Goal: Check status: Check status

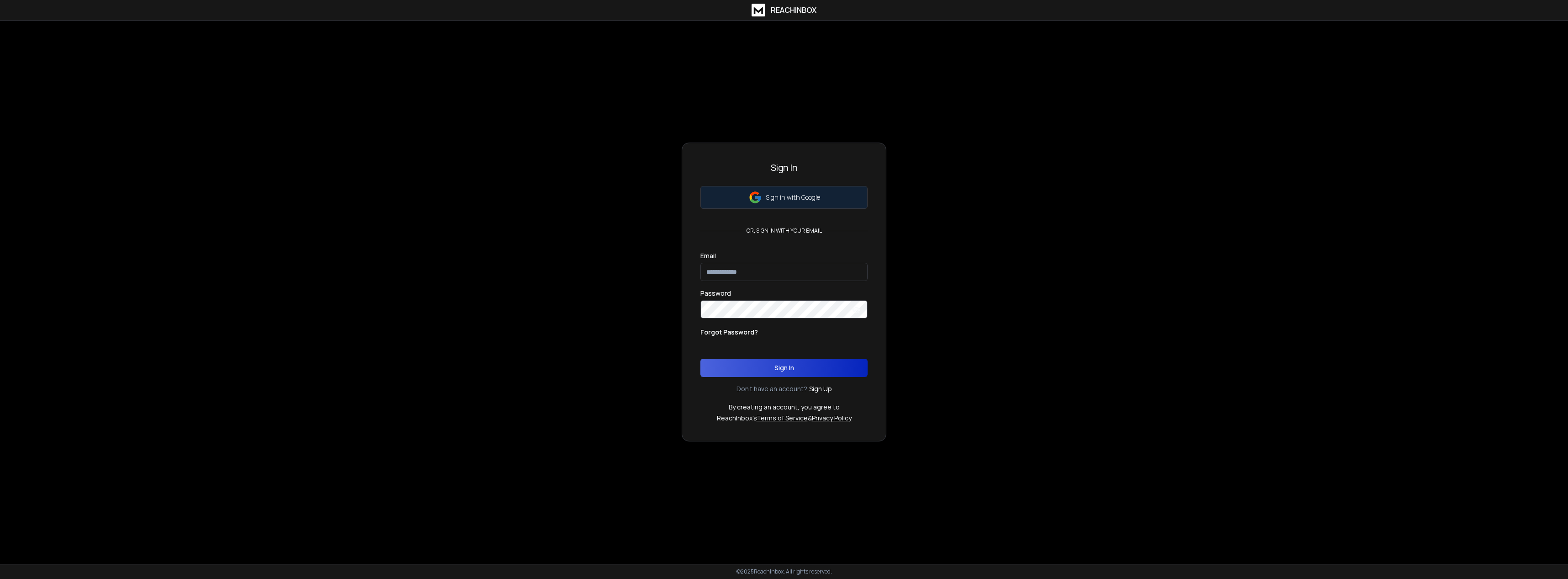
click at [769, 189] on button "Sign in with Google" at bounding box center [784, 197] width 167 height 23
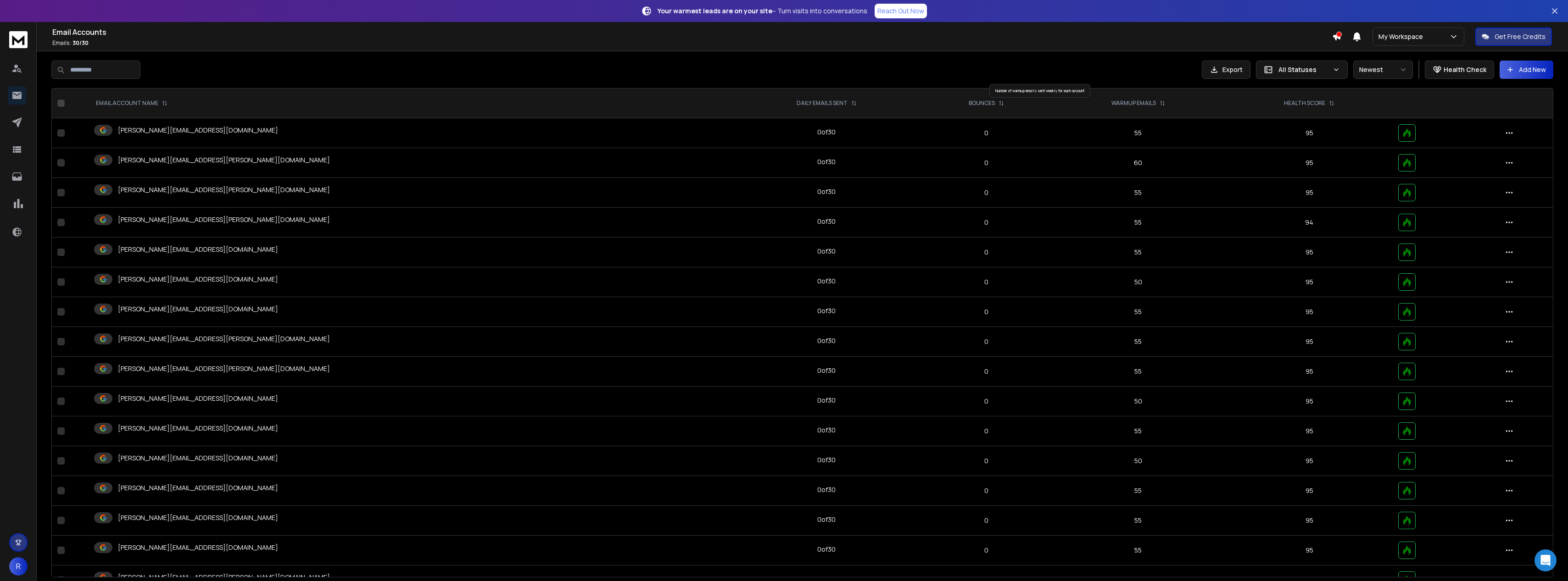
click at [1111, 101] on p "WARMUP EMAILS" at bounding box center [1133, 103] width 45 height 7
click at [1051, 126] on td "60" at bounding box center [1138, 133] width 175 height 30
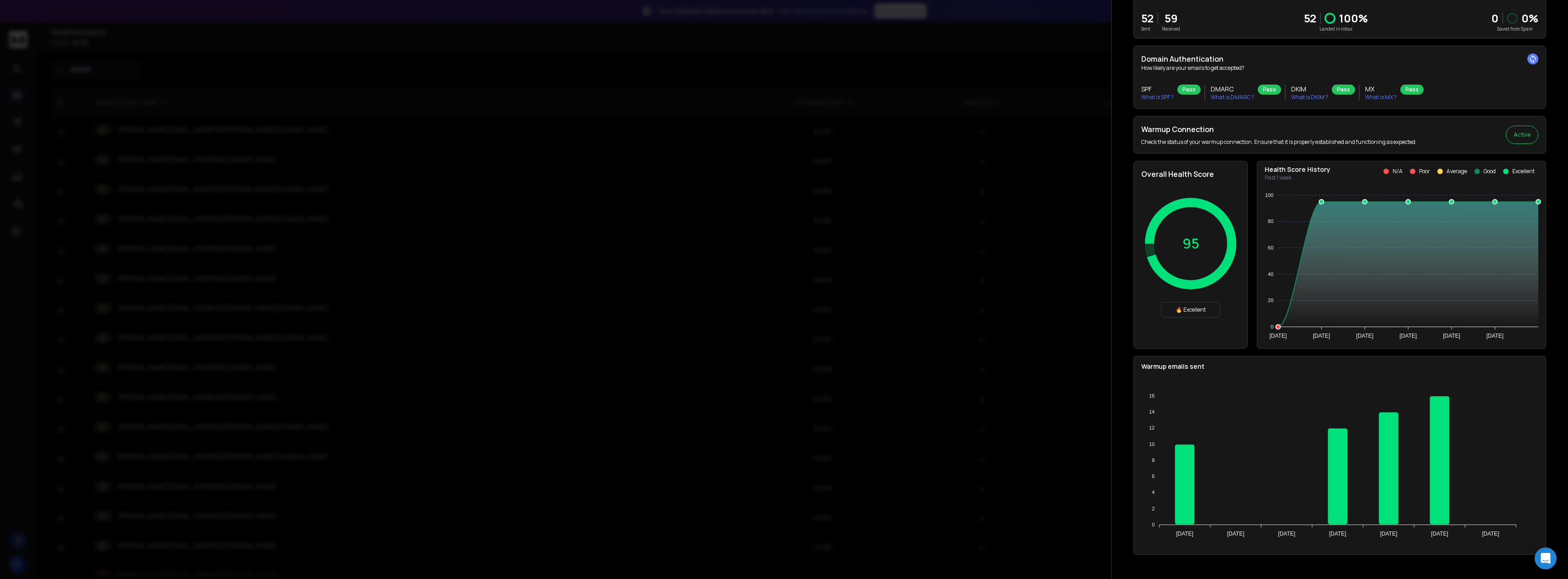
scroll to position [171, 0]
click at [871, 284] on div at bounding box center [784, 289] width 1568 height 579
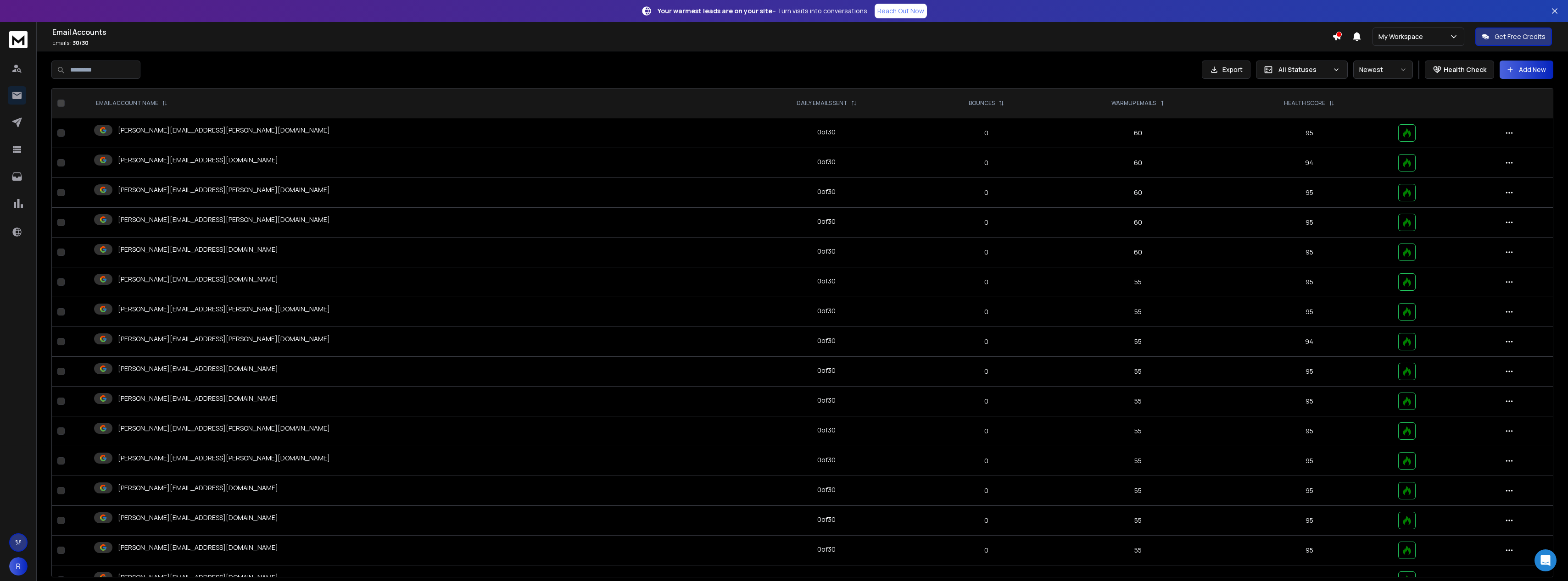
click at [1059, 163] on td "60" at bounding box center [1138, 163] width 175 height 30
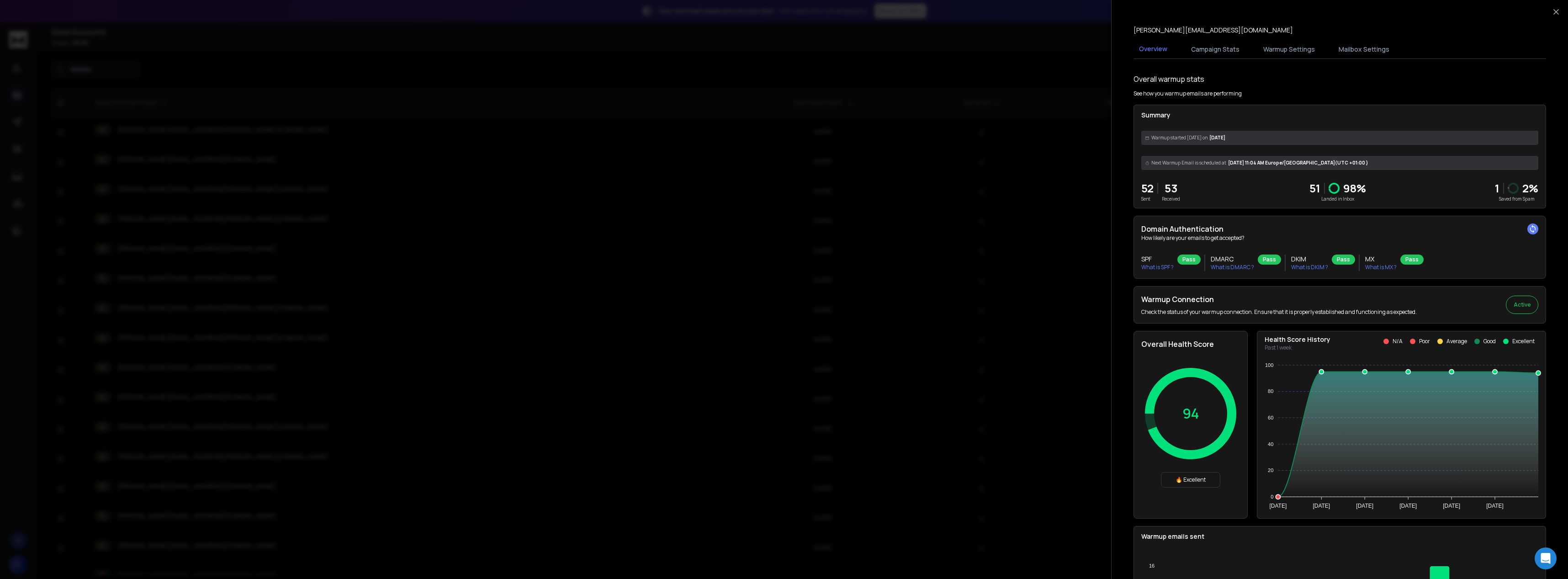
scroll to position [171, 0]
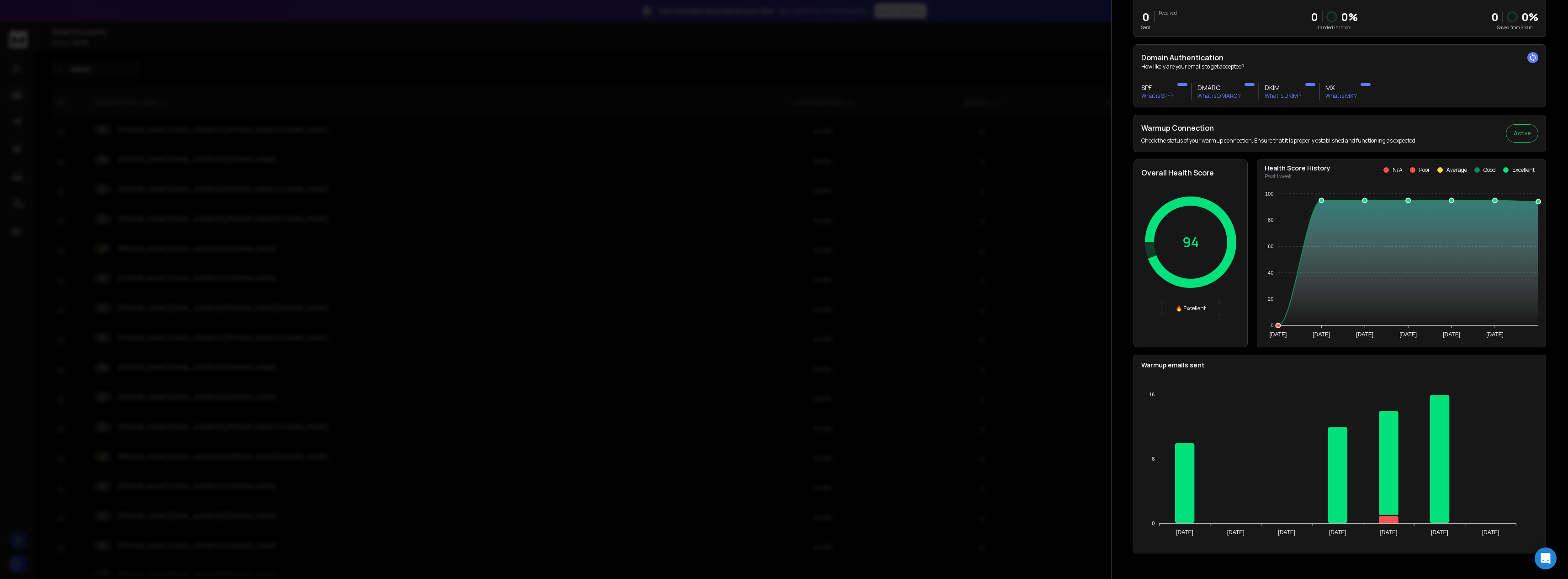
drag, startPoint x: 925, startPoint y: 290, endPoint x: 1019, endPoint y: 251, distance: 101.8
click at [925, 290] on div at bounding box center [784, 289] width 1568 height 579
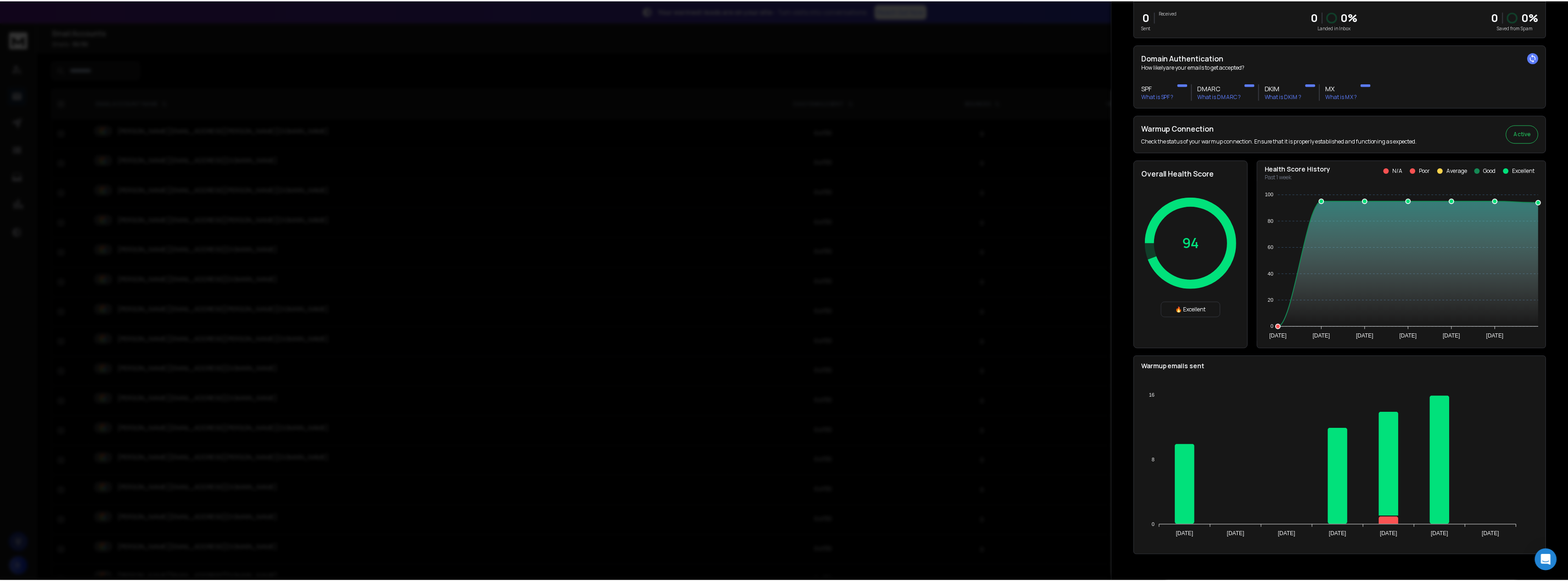
scroll to position [147, 0]
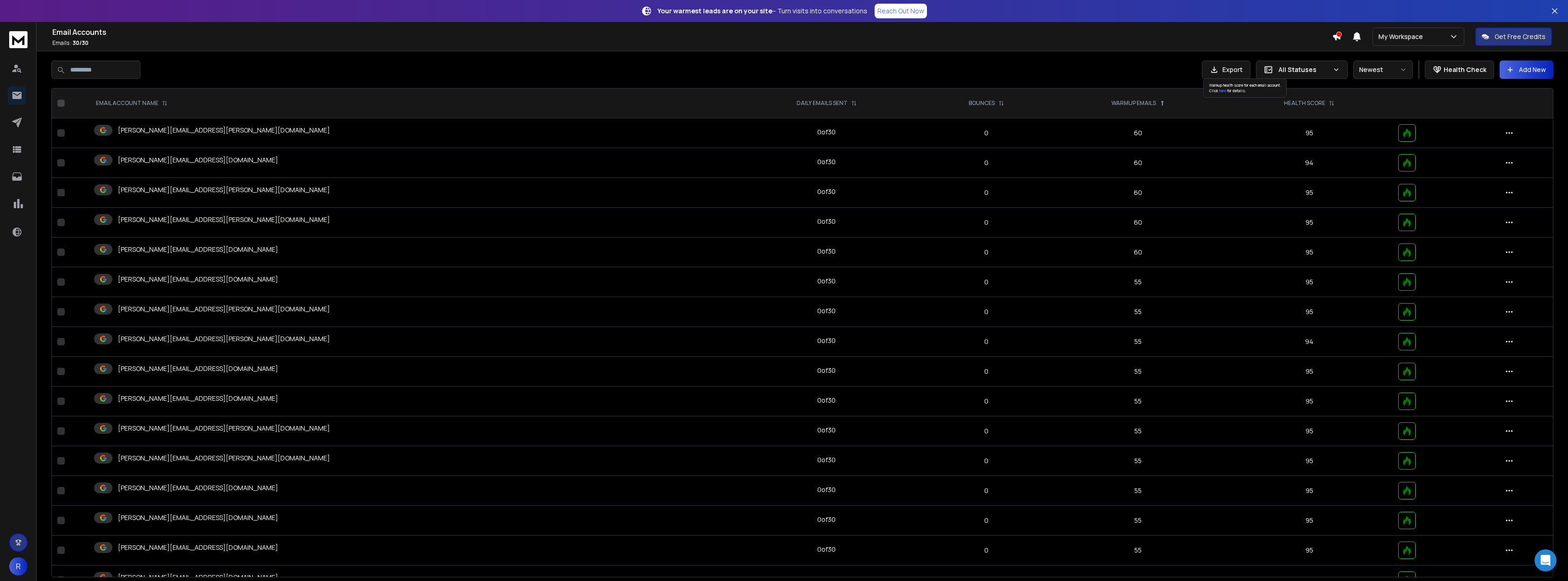
click at [1259, 97] on div "Warmup health score for each email account. Click here for details." at bounding box center [1245, 88] width 84 height 20
click at [1284, 100] on p "HEALTH SCORE" at bounding box center [1305, 103] width 42 height 7
click at [1248, 251] on td "95" at bounding box center [1309, 252] width 167 height 30
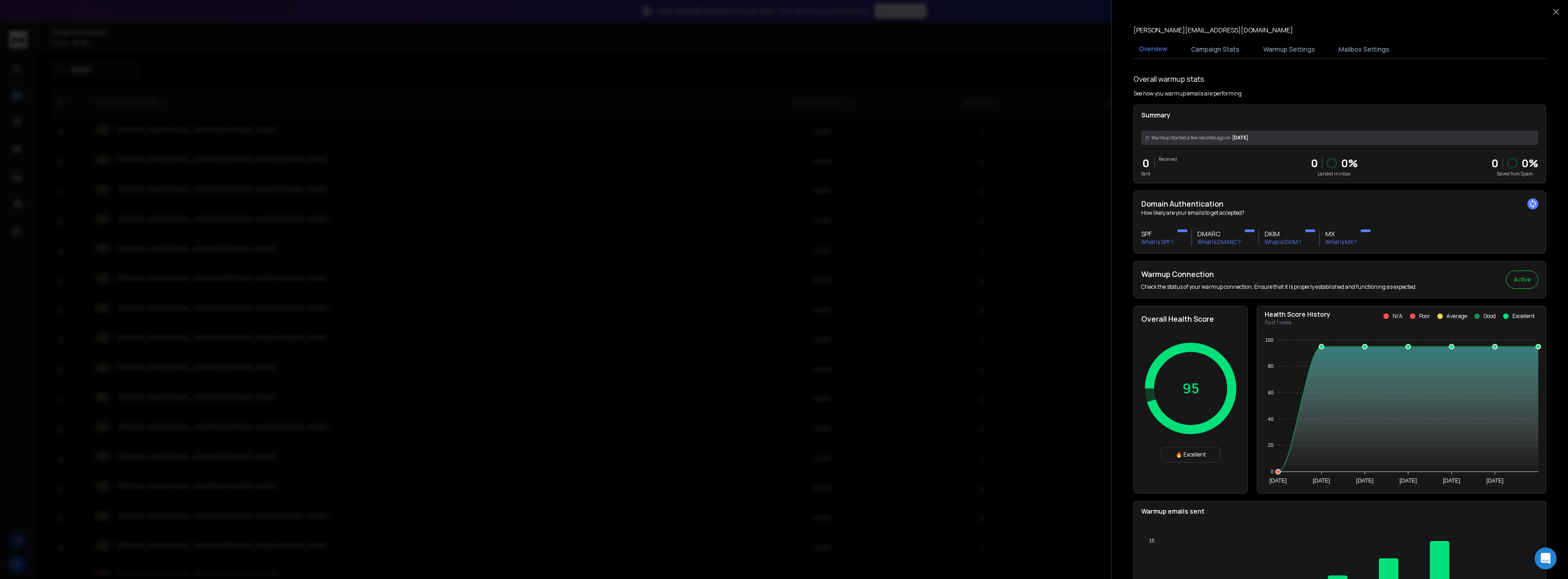
drag, startPoint x: 846, startPoint y: 159, endPoint x: 879, endPoint y: 158, distance: 33.0
click at [845, 158] on div at bounding box center [784, 289] width 1568 height 579
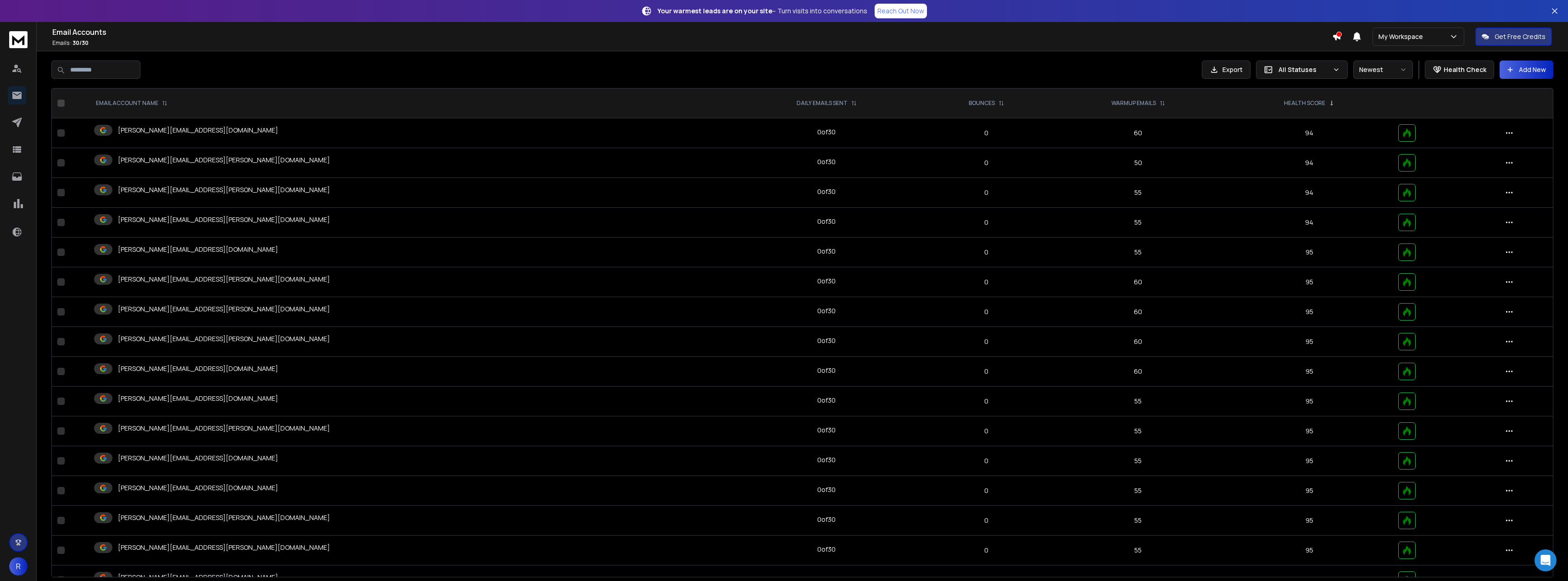
click at [1272, 186] on td "94" at bounding box center [1309, 192] width 167 height 30
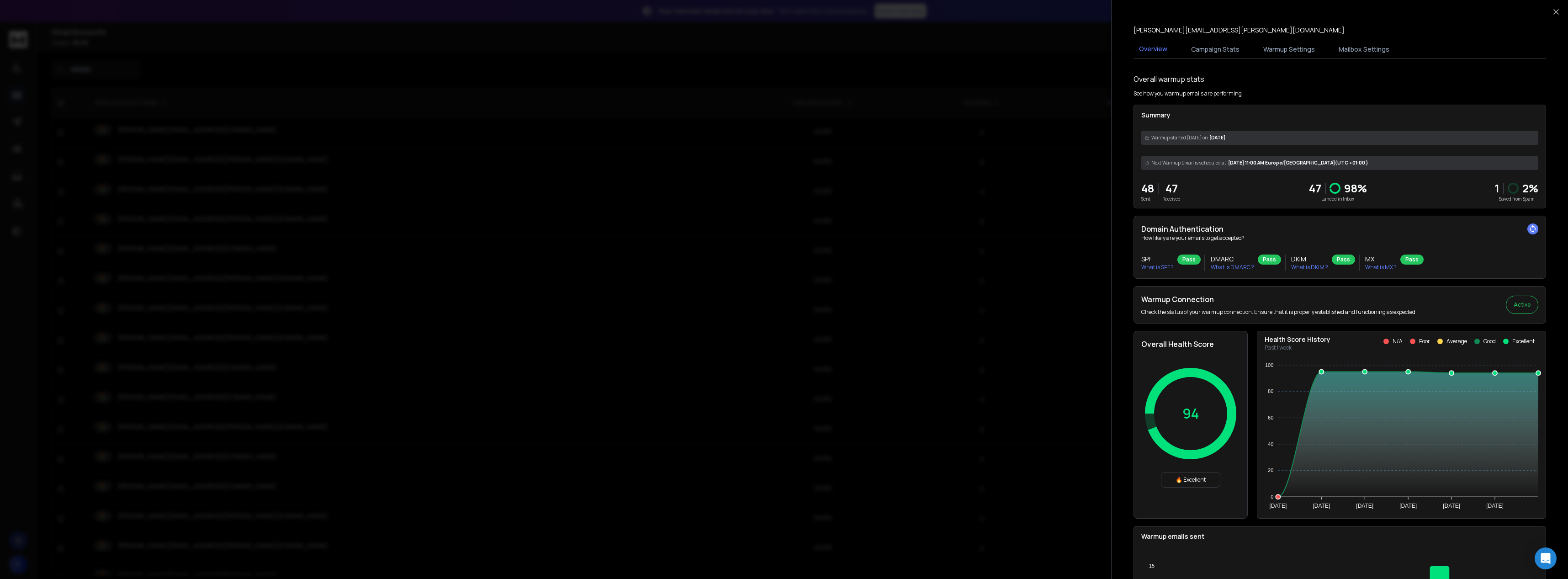
drag, startPoint x: 929, startPoint y: 234, endPoint x: 956, endPoint y: 218, distance: 31.4
click at [929, 234] on div at bounding box center [784, 289] width 1568 height 579
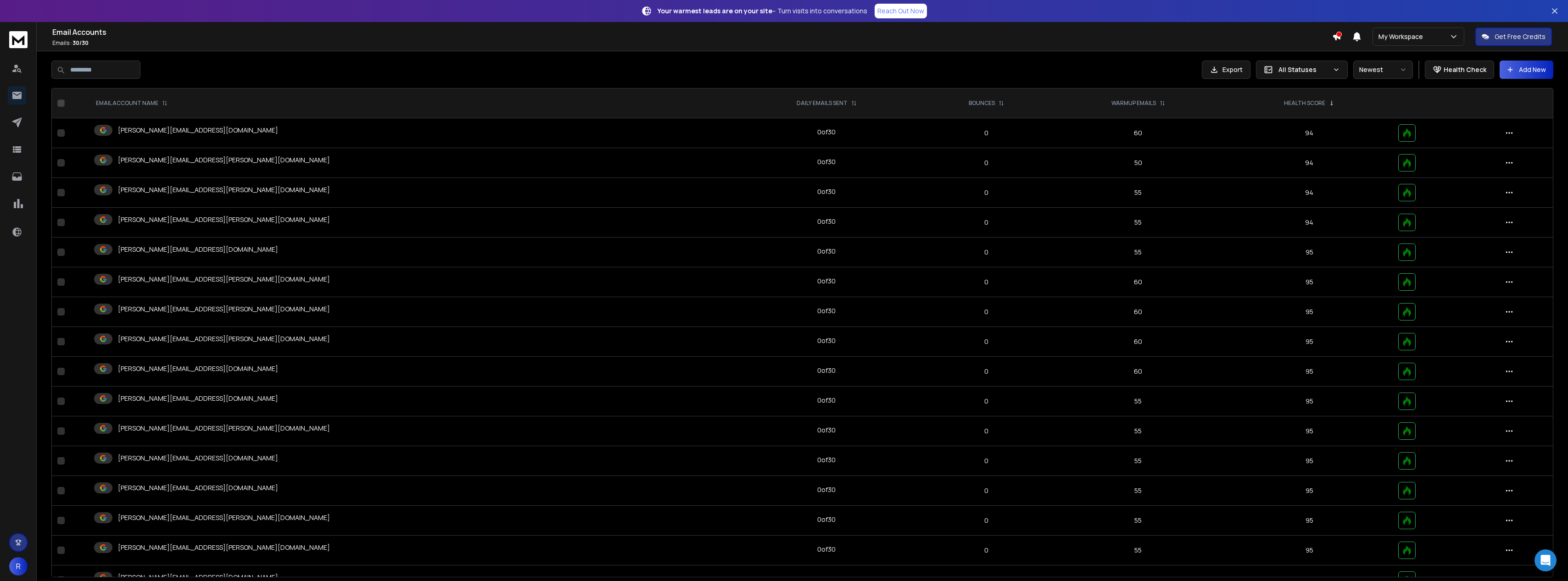
click at [1243, 158] on td "94" at bounding box center [1309, 163] width 167 height 30
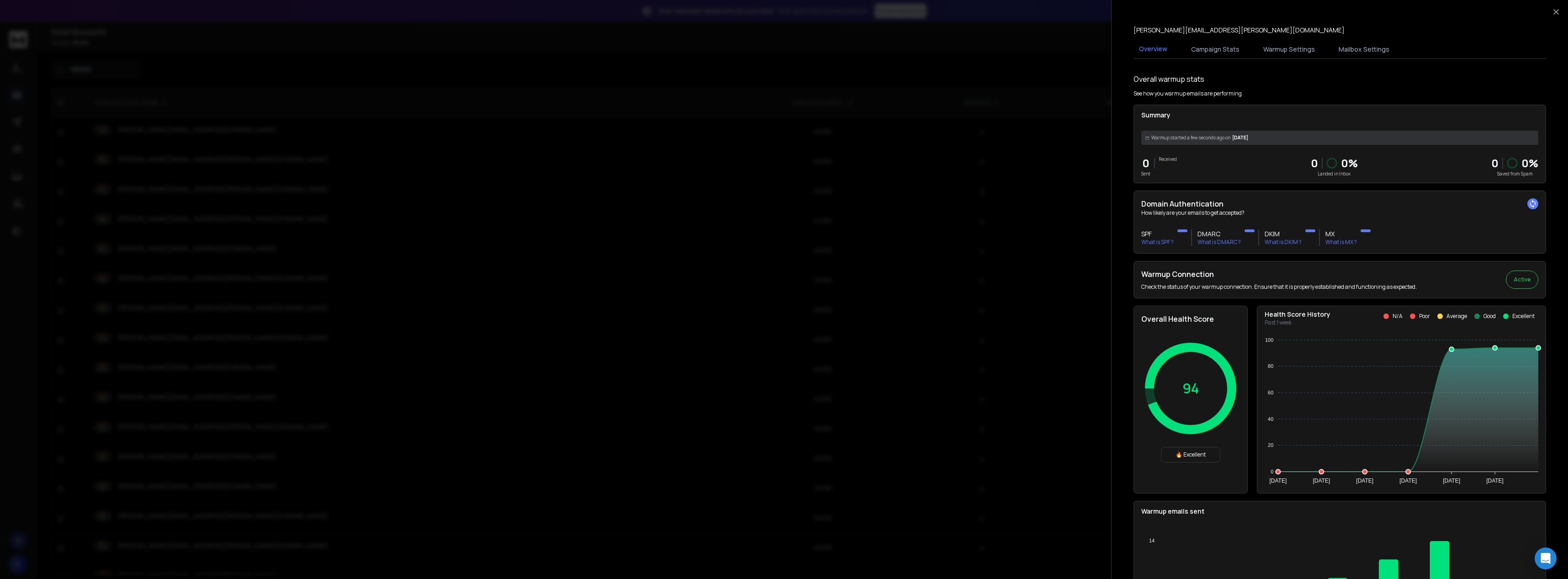
click at [942, 222] on div at bounding box center [784, 289] width 1568 height 579
